Goal: Task Accomplishment & Management: Manage account settings

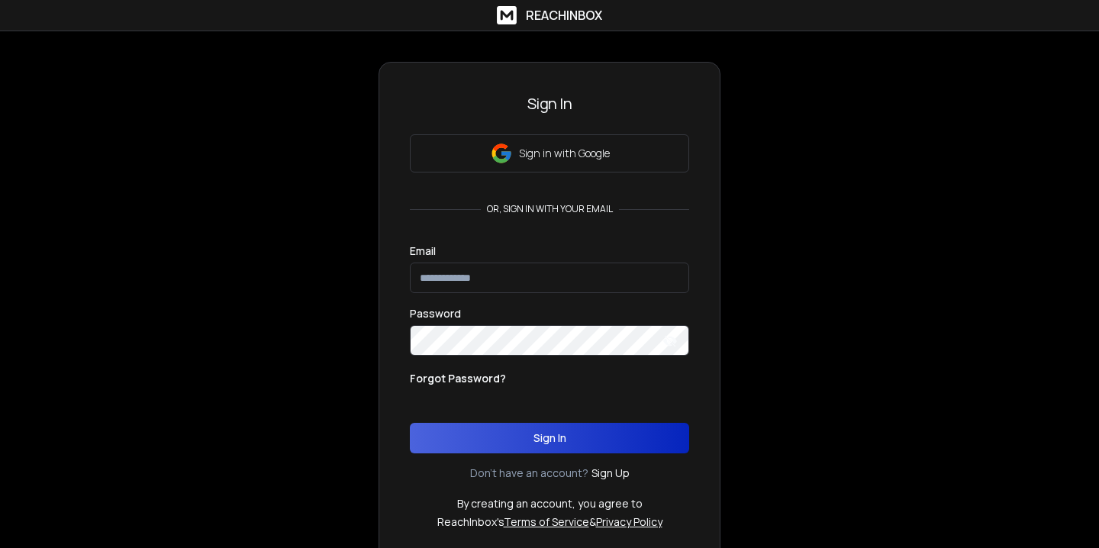
click at [460, 272] on input "email" at bounding box center [549, 278] width 279 height 31
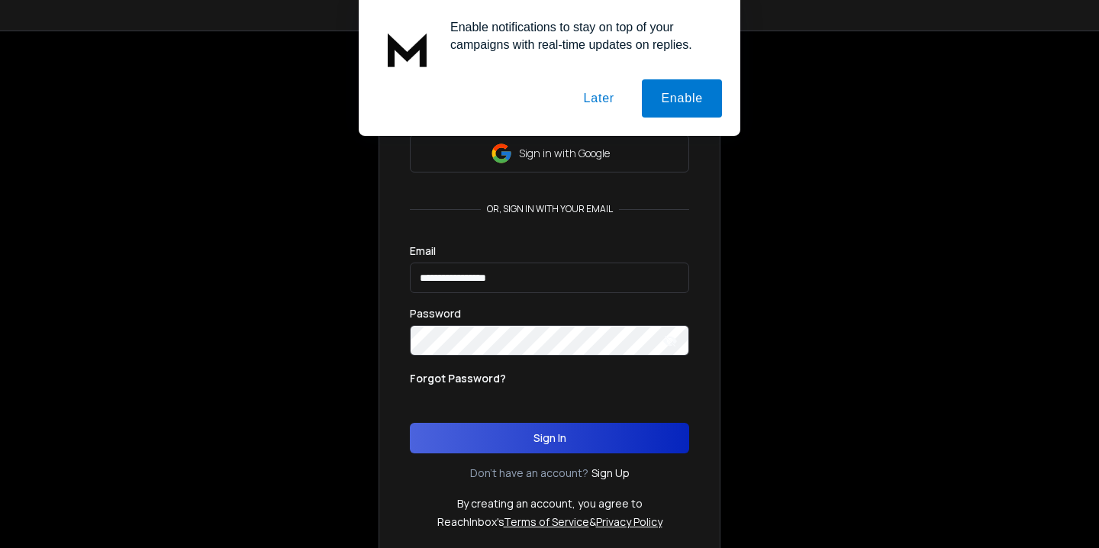
click at [535, 275] on input "**********" at bounding box center [549, 278] width 279 height 31
type input "**********"
click at [516, 434] on button "Sign In" at bounding box center [549, 438] width 279 height 31
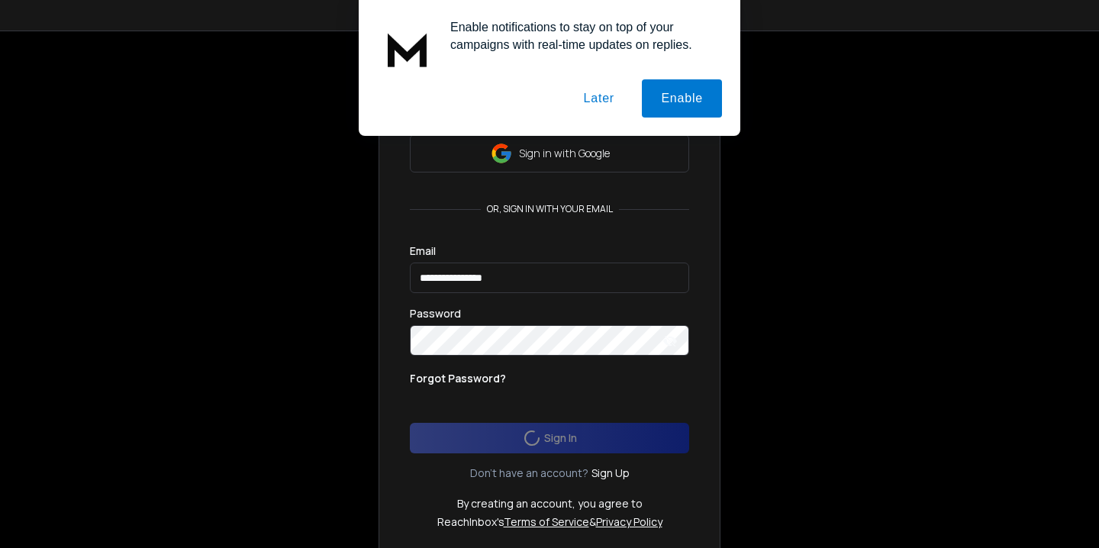
click at [604, 94] on button "Later" at bounding box center [598, 98] width 69 height 38
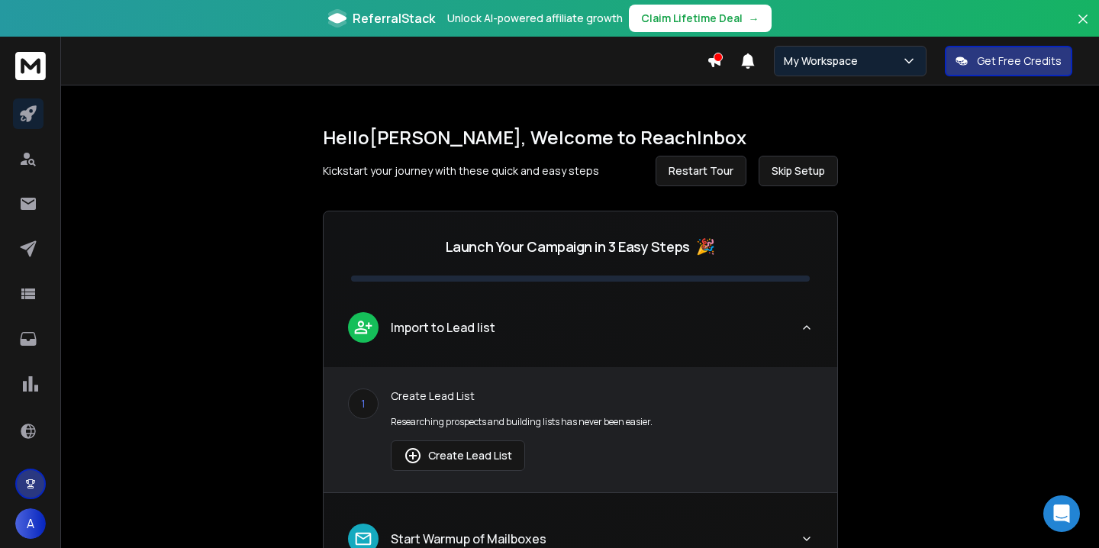
click at [840, 62] on p "My Workspace" at bounding box center [824, 60] width 80 height 15
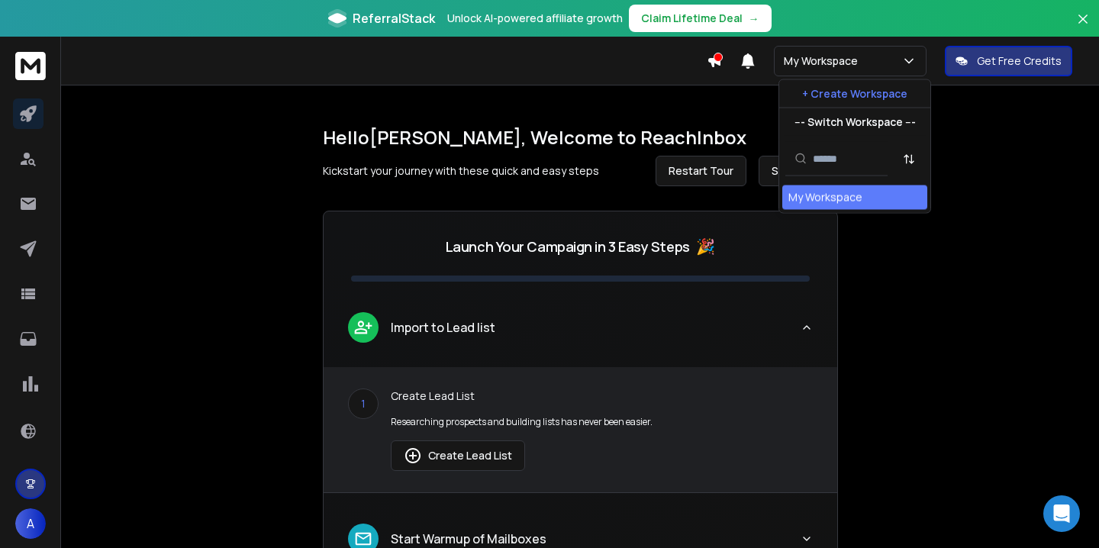
click at [896, 275] on div "Hello Aaron , Welcome to ReachInbox Kickstart your journey with these quick and…" at bounding box center [579, 395] width 989 height 589
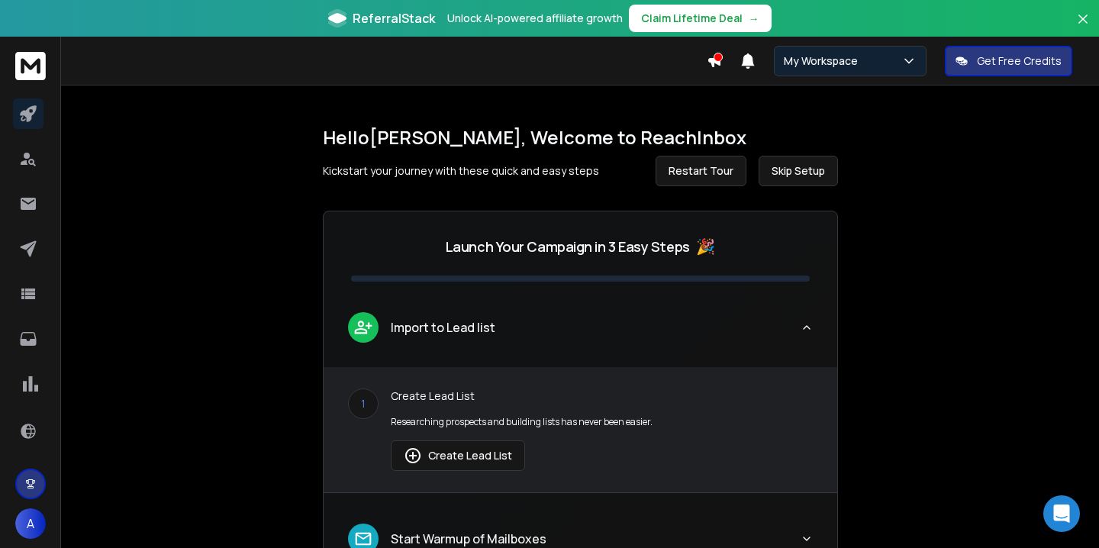
click at [849, 73] on button "My Workspace" at bounding box center [850, 61] width 153 height 31
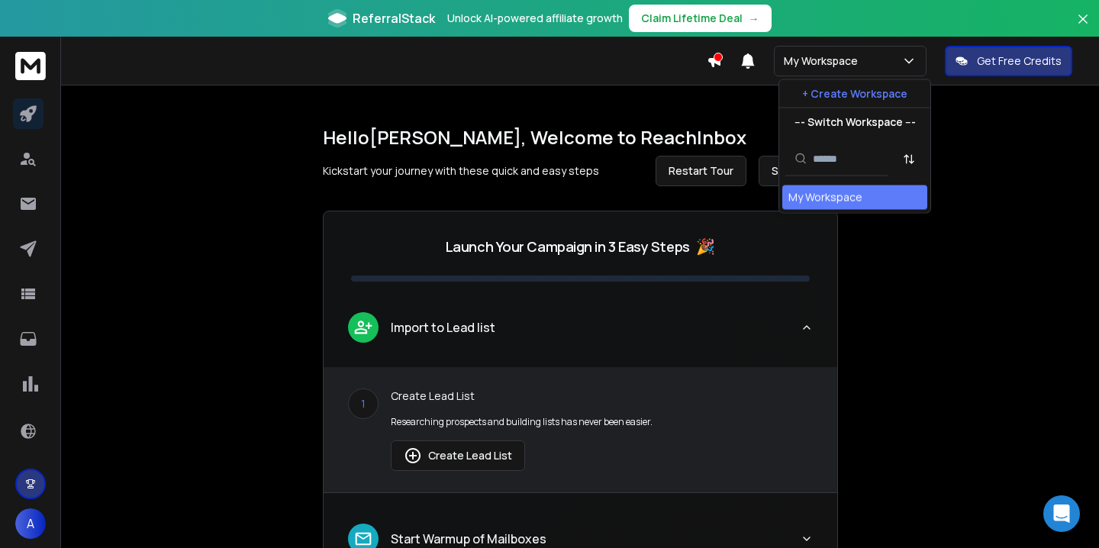
click at [911, 336] on div "Hello Aaron , Welcome to ReachInbox Kickstart your journey with these quick and…" at bounding box center [579, 395] width 989 height 589
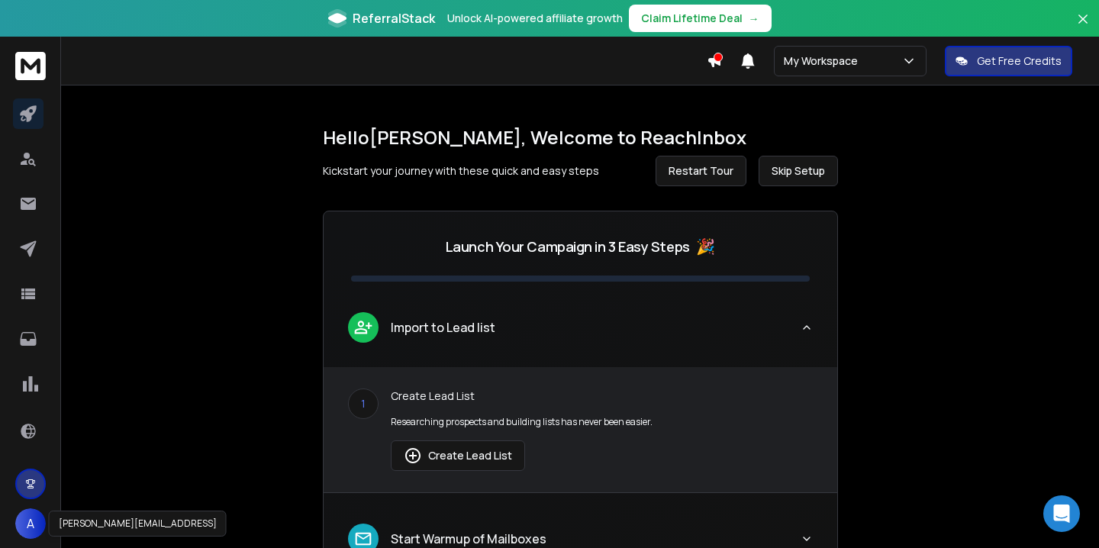
click at [31, 518] on span "A" at bounding box center [30, 523] width 31 height 31
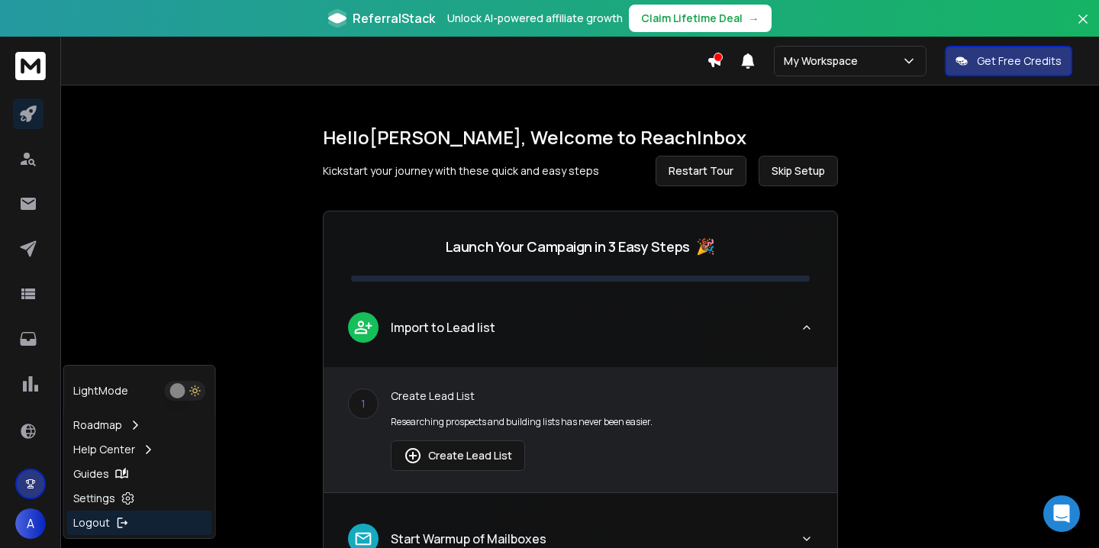
click at [105, 525] on p "Logout" at bounding box center [91, 522] width 37 height 15
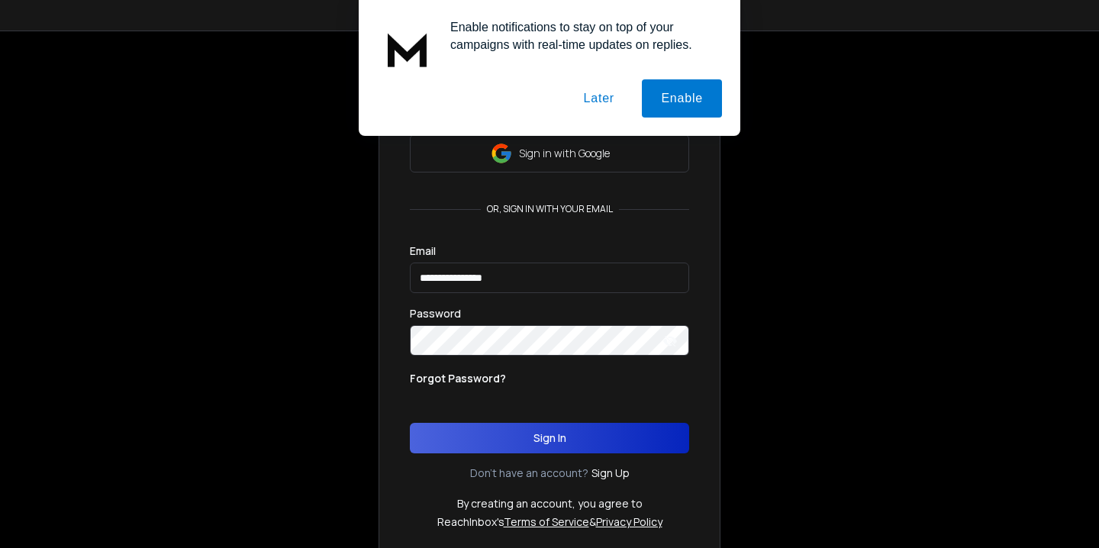
click at [539, 282] on input "**********" at bounding box center [549, 278] width 279 height 31
type input "**********"
click at [779, 282] on div "**********" at bounding box center [549, 311] width 1099 height 499
click at [607, 446] on button "Sign In" at bounding box center [549, 438] width 279 height 31
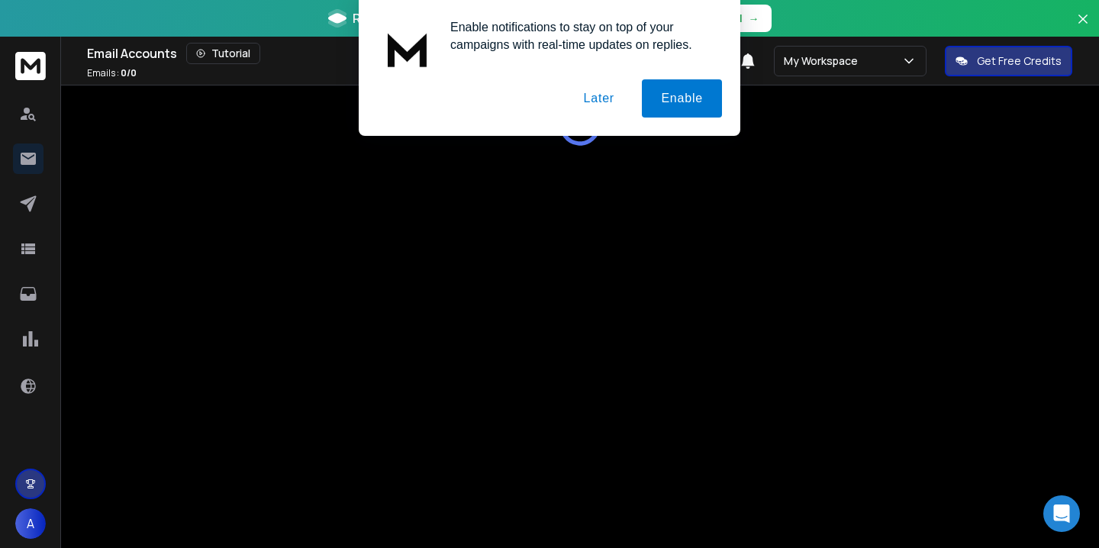
click at [606, 85] on button "Later" at bounding box center [598, 98] width 69 height 38
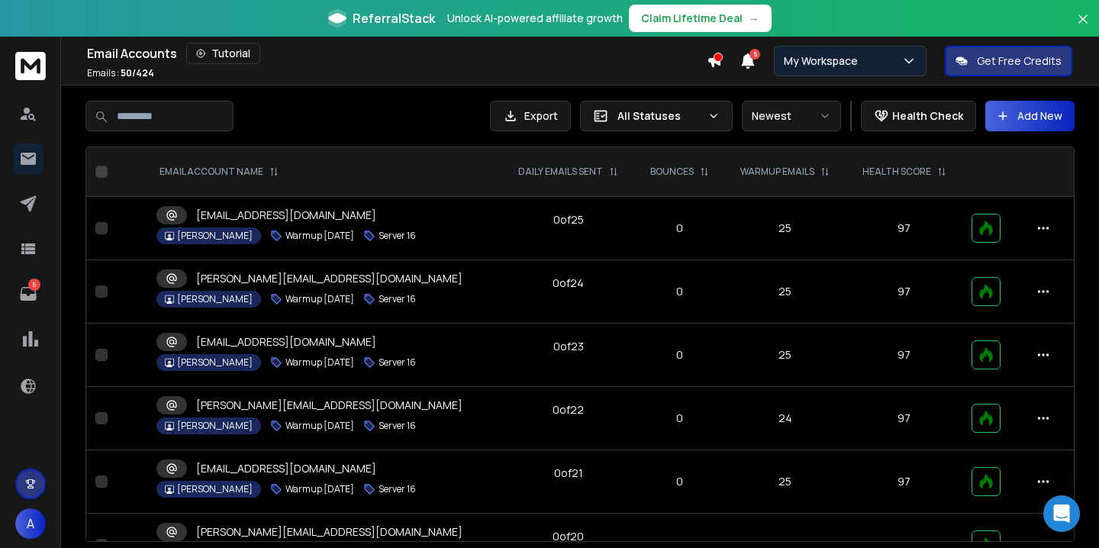
click at [830, 50] on button "My Workspace" at bounding box center [850, 61] width 153 height 31
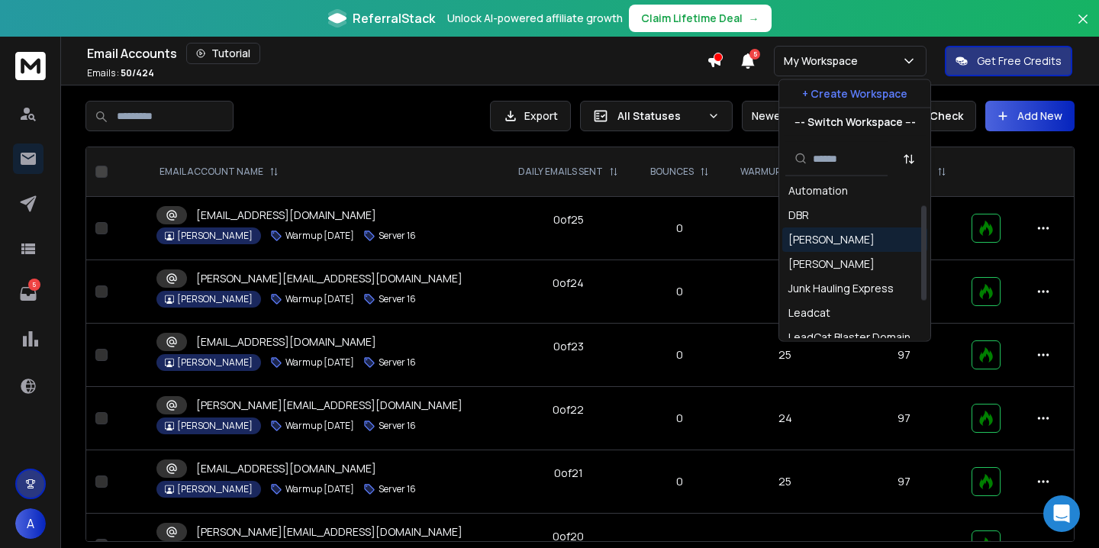
scroll to position [32, 0]
click at [831, 237] on div "[PERSON_NAME]" at bounding box center [832, 238] width 86 height 15
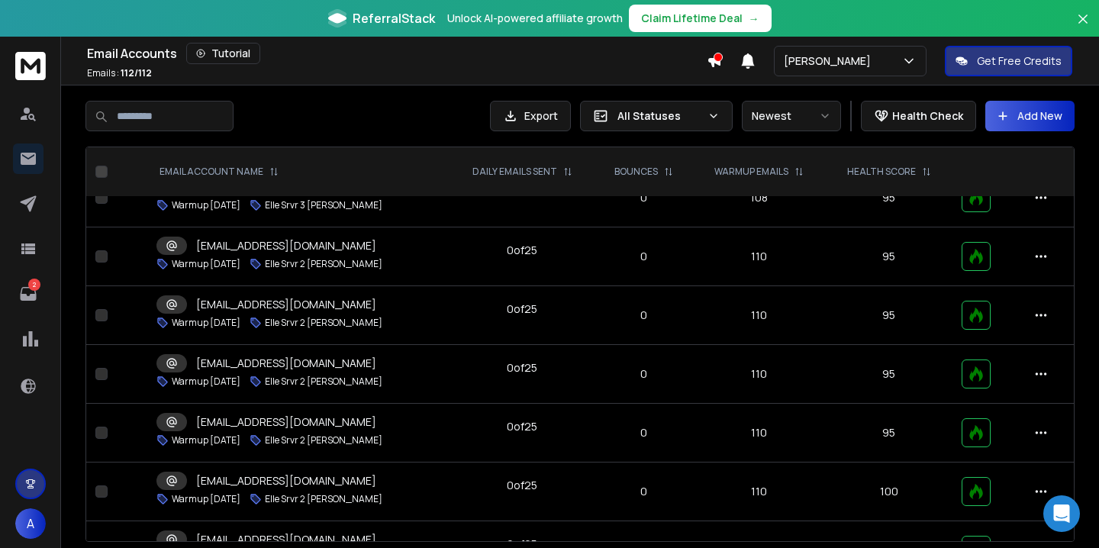
scroll to position [1130, 0]
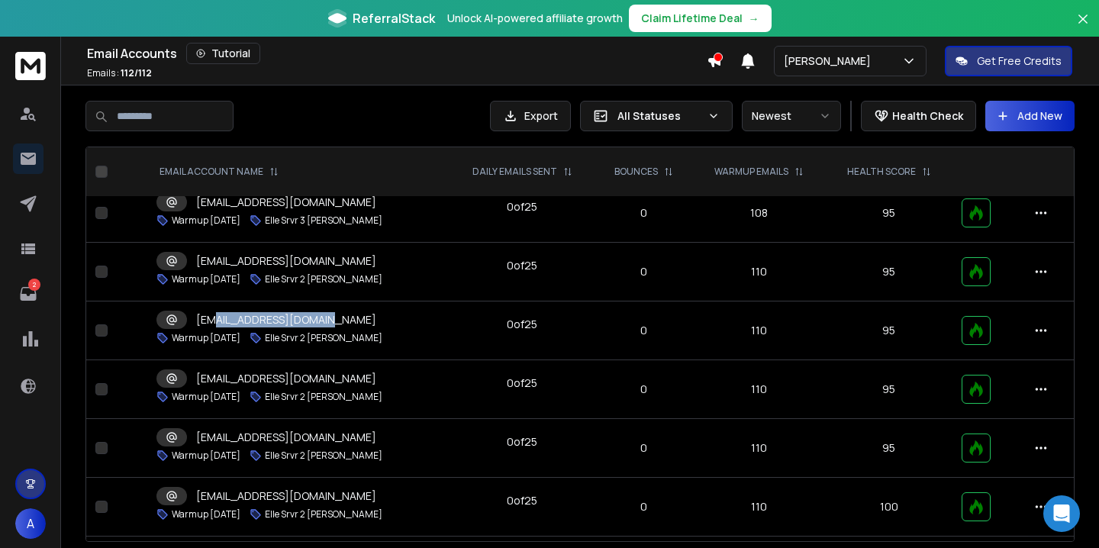
drag, startPoint x: 311, startPoint y: 320, endPoint x: 211, endPoint y: 321, distance: 100.0
click at [211, 321] on div "elle@hiredstaffpro.com" at bounding box center [298, 320] width 284 height 18
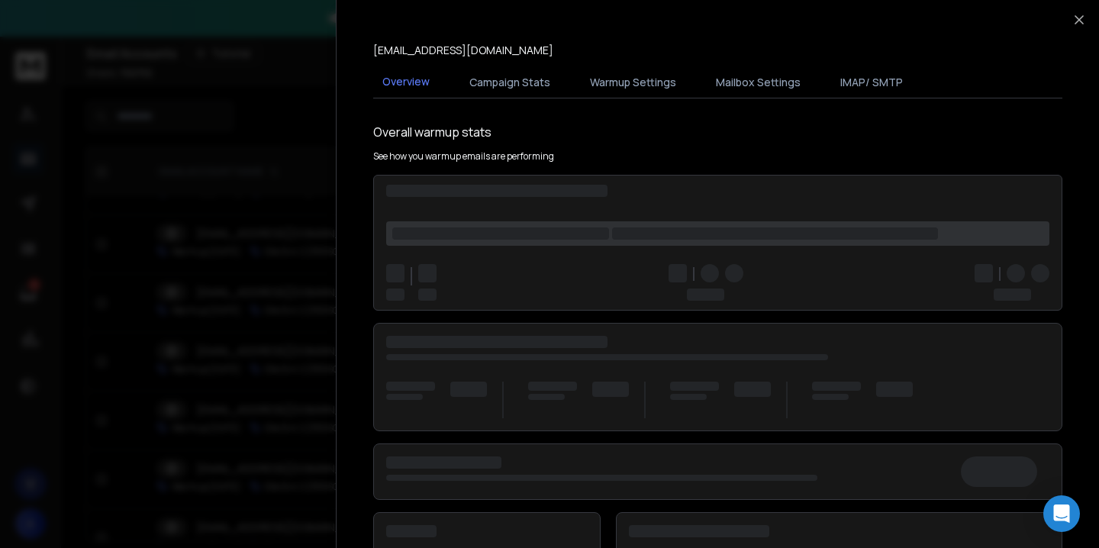
scroll to position [1511, 0]
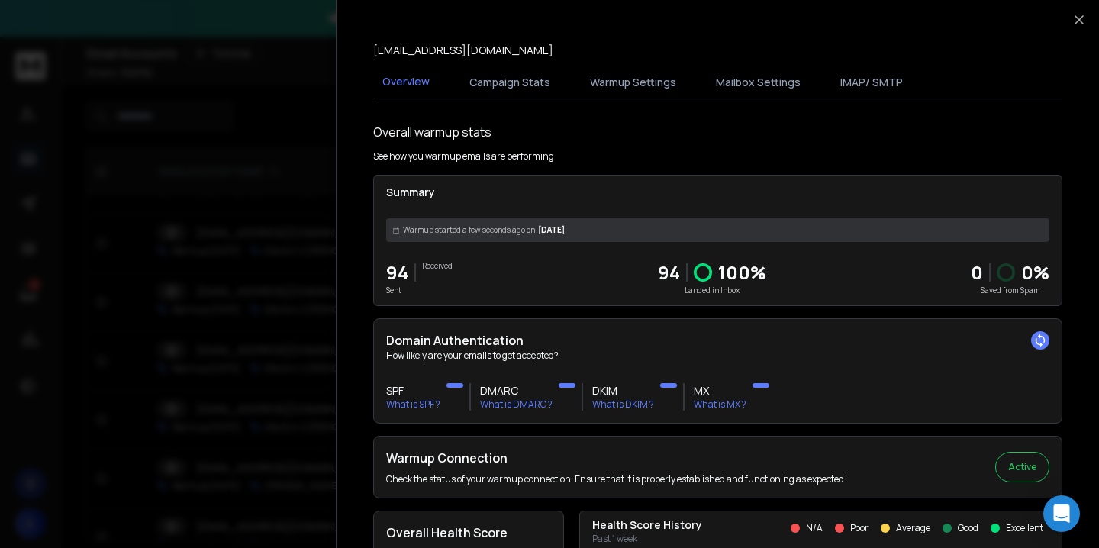
click at [211, 321] on div at bounding box center [549, 274] width 1099 height 548
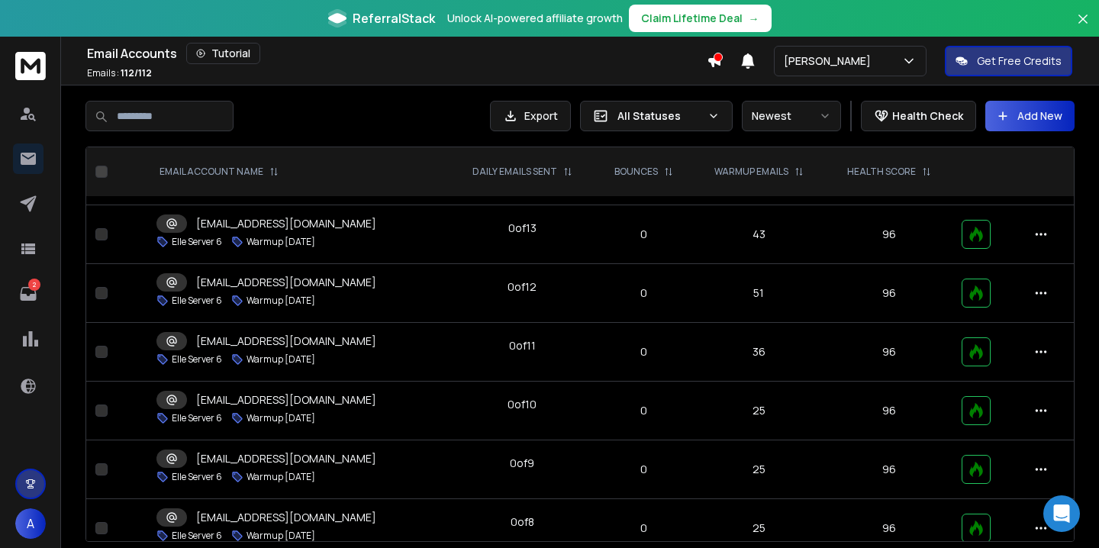
scroll to position [2942, 0]
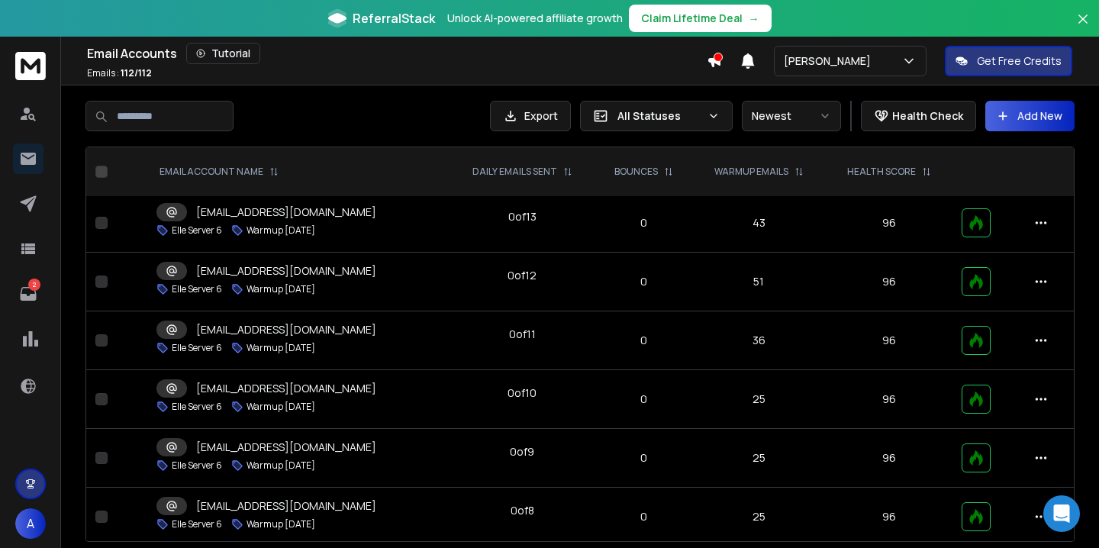
copy p "hirewithsourceconnects.com"
drag, startPoint x: 382, startPoint y: 333, endPoint x: 228, endPoint y: 336, distance: 153.5
click at [228, 336] on div "elles@hirewithsourceconnects.com" at bounding box center [298, 330] width 284 height 18
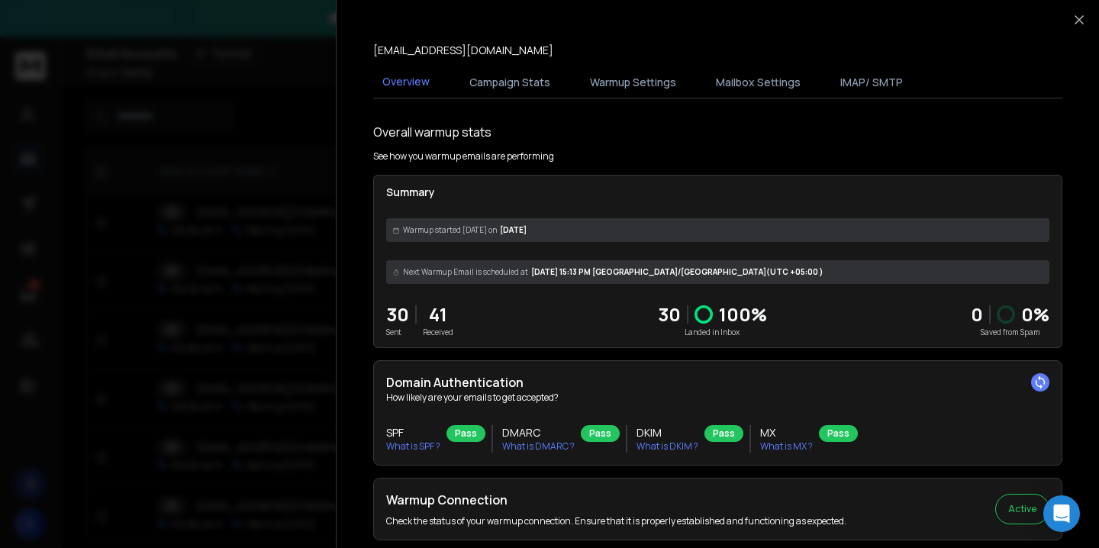
click at [308, 237] on div at bounding box center [549, 274] width 1099 height 548
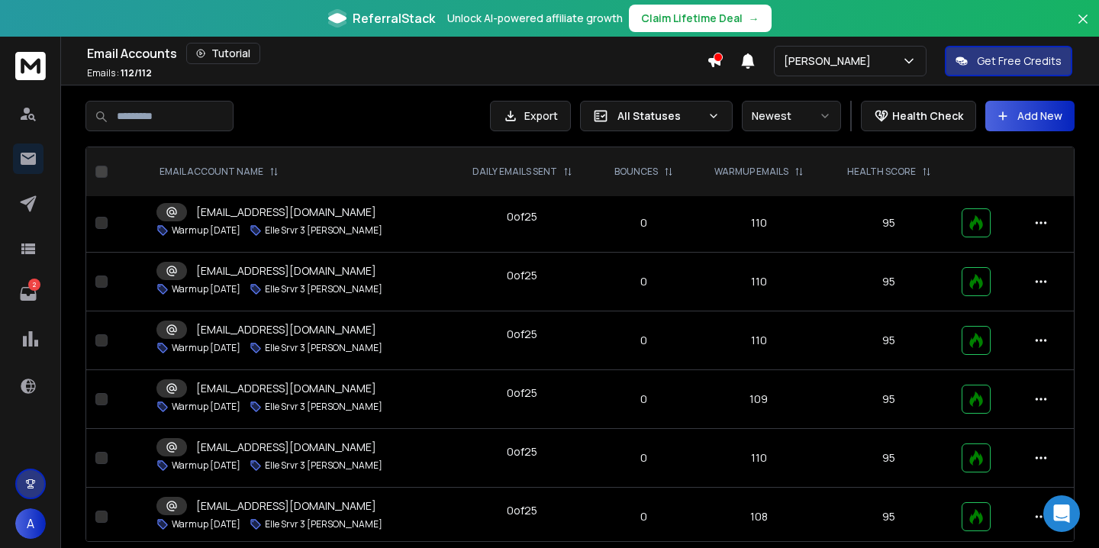
scroll to position [340, 0]
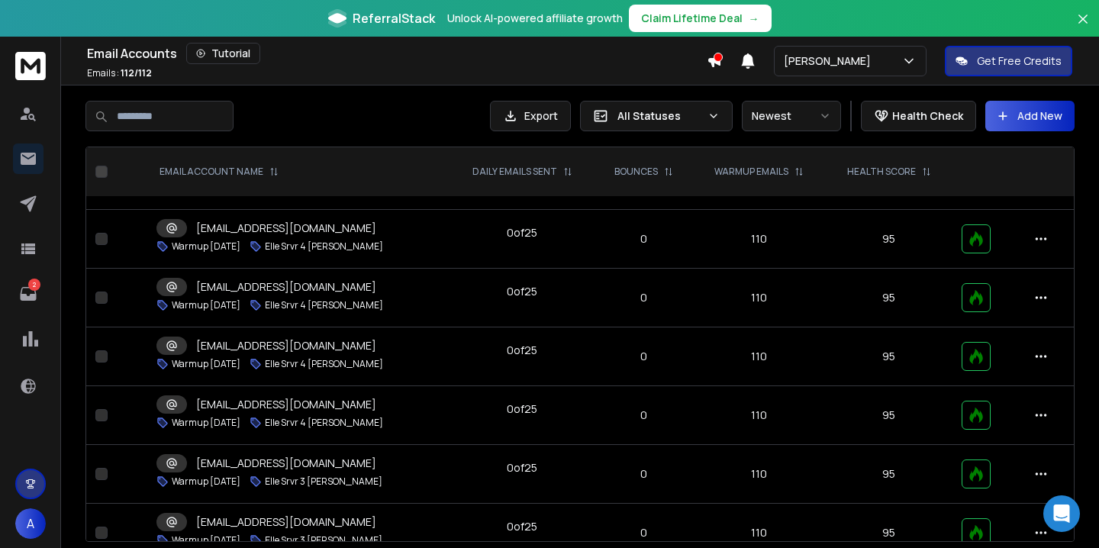
click at [1021, 103] on button "Add New" at bounding box center [1030, 116] width 89 height 31
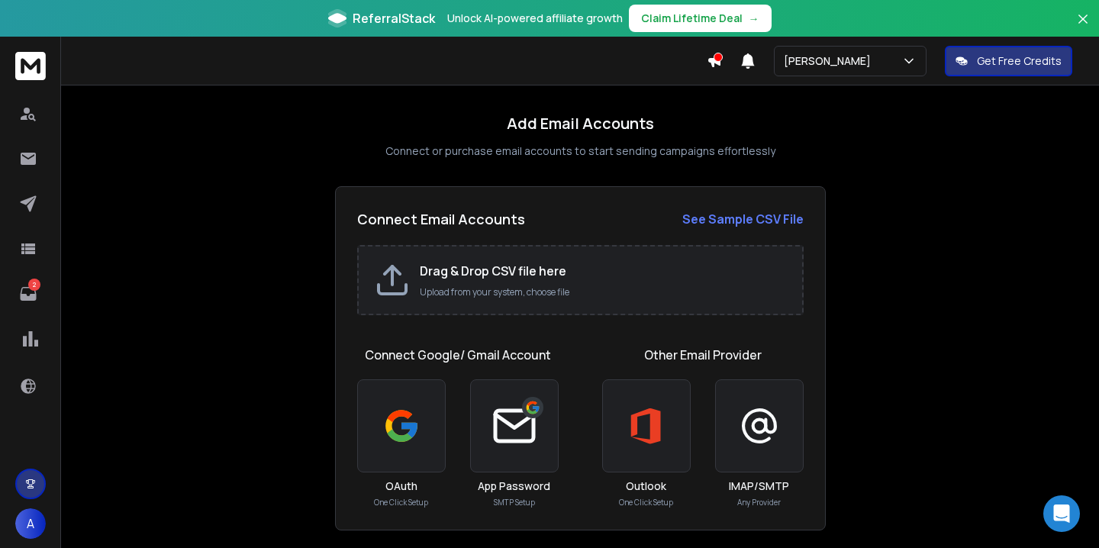
click at [540, 291] on p "Upload from your system, choose file" at bounding box center [603, 292] width 367 height 12
type input "**********"
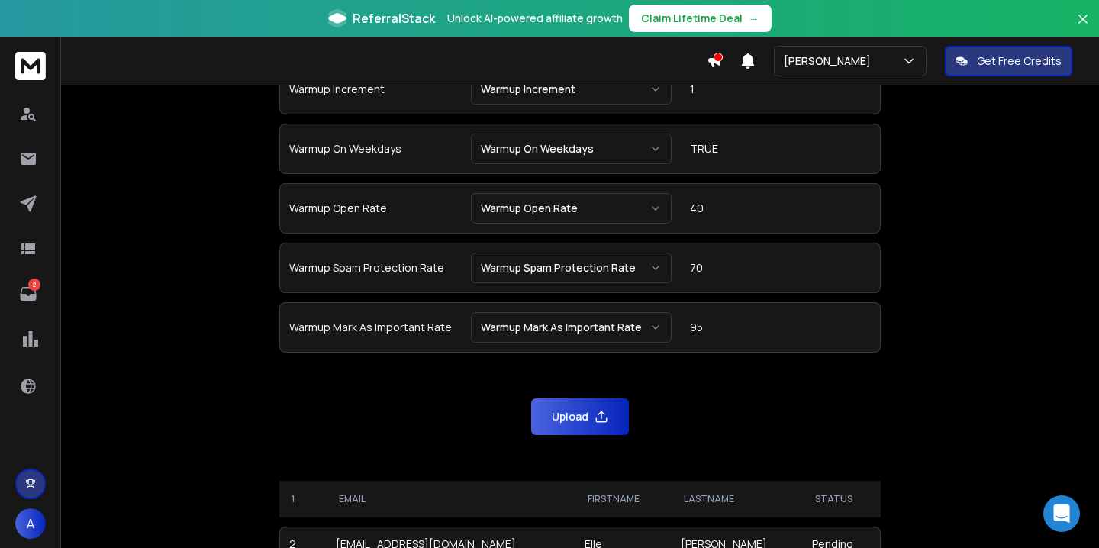
scroll to position [1162, 0]
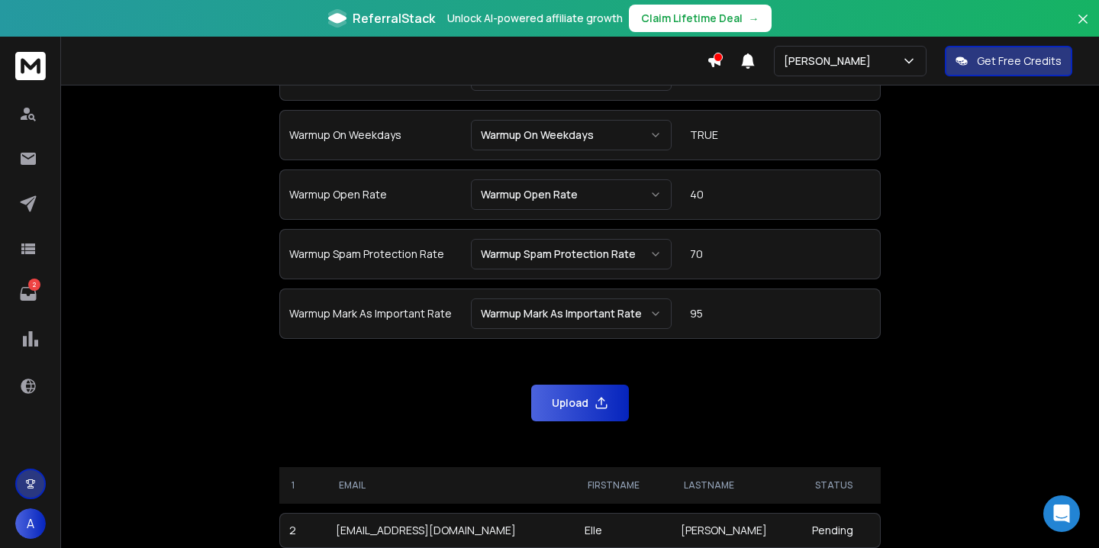
click at [605, 412] on button "Upload" at bounding box center [580, 403] width 98 height 37
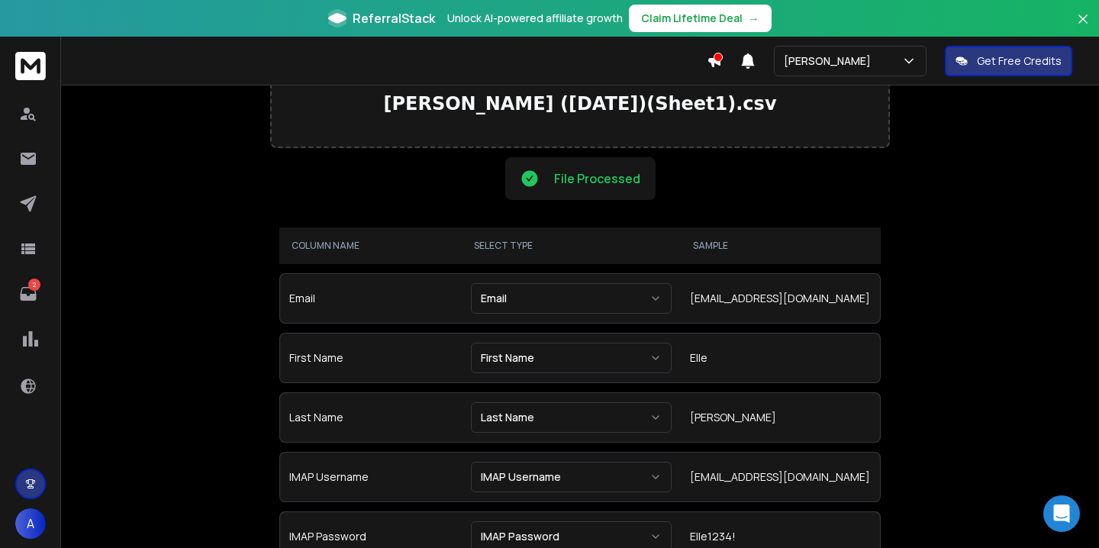
scroll to position [0, 0]
